Goal: Check status: Check status

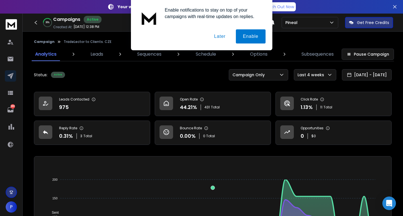
click at [220, 36] on button "Later" at bounding box center [219, 36] width 25 height 14
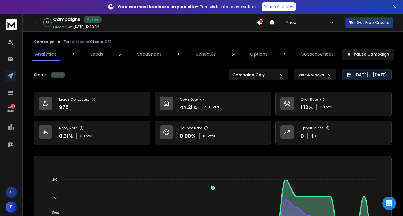
click at [362, 74] on button "[DATE] - [DATE]" at bounding box center [367, 74] width 50 height 11
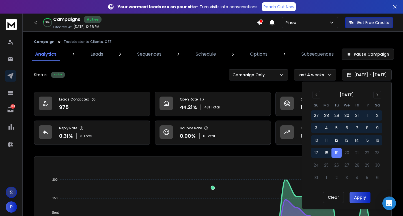
click at [326, 153] on button "18" at bounding box center [326, 153] width 10 height 10
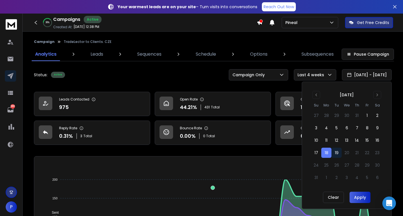
click at [357, 196] on button "Apply" at bounding box center [360, 197] width 21 height 11
